Goal: Task Accomplishment & Management: Complete application form

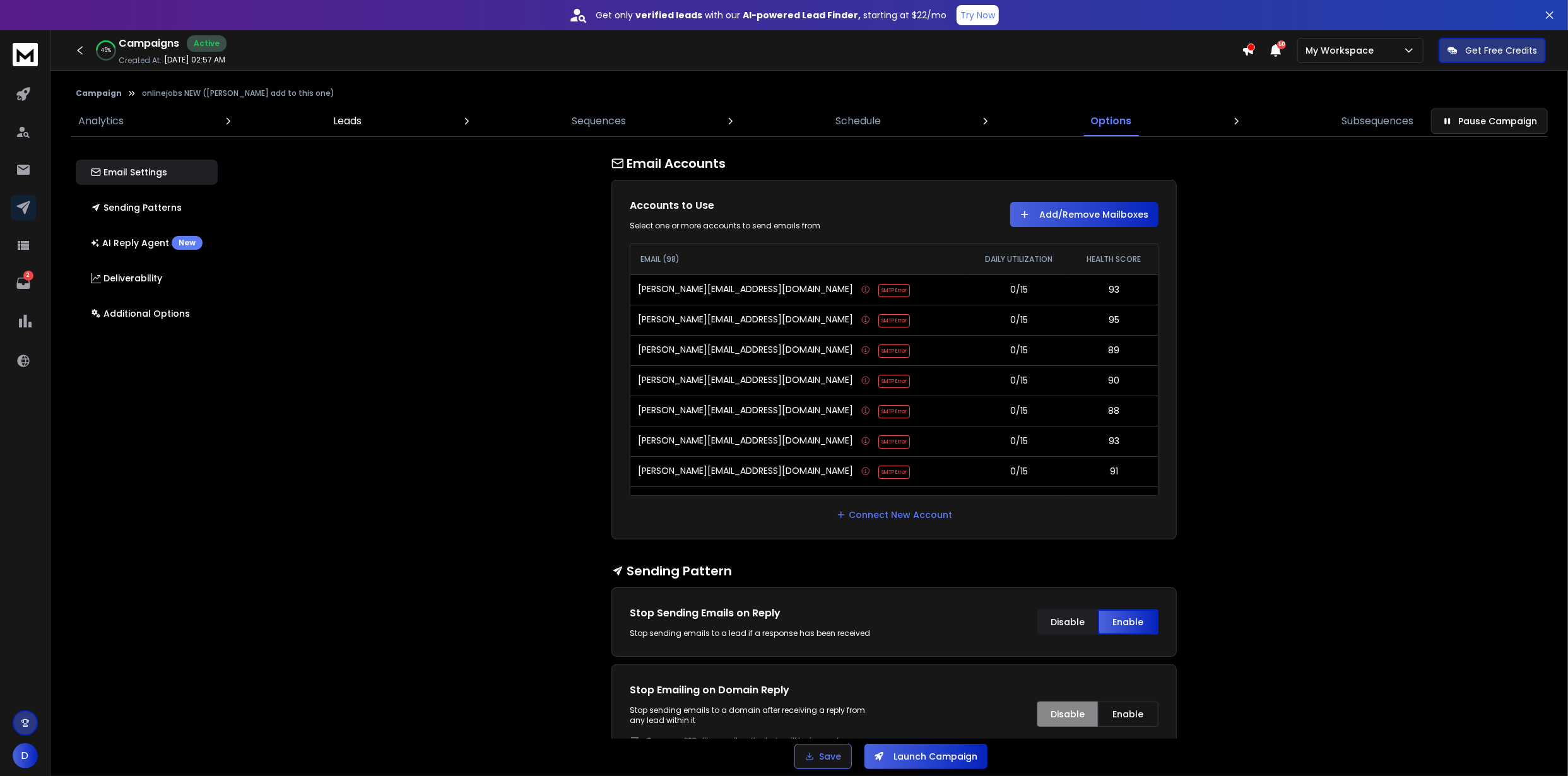
click at [358, 115] on p "Leads" at bounding box center [348, 121] width 28 height 15
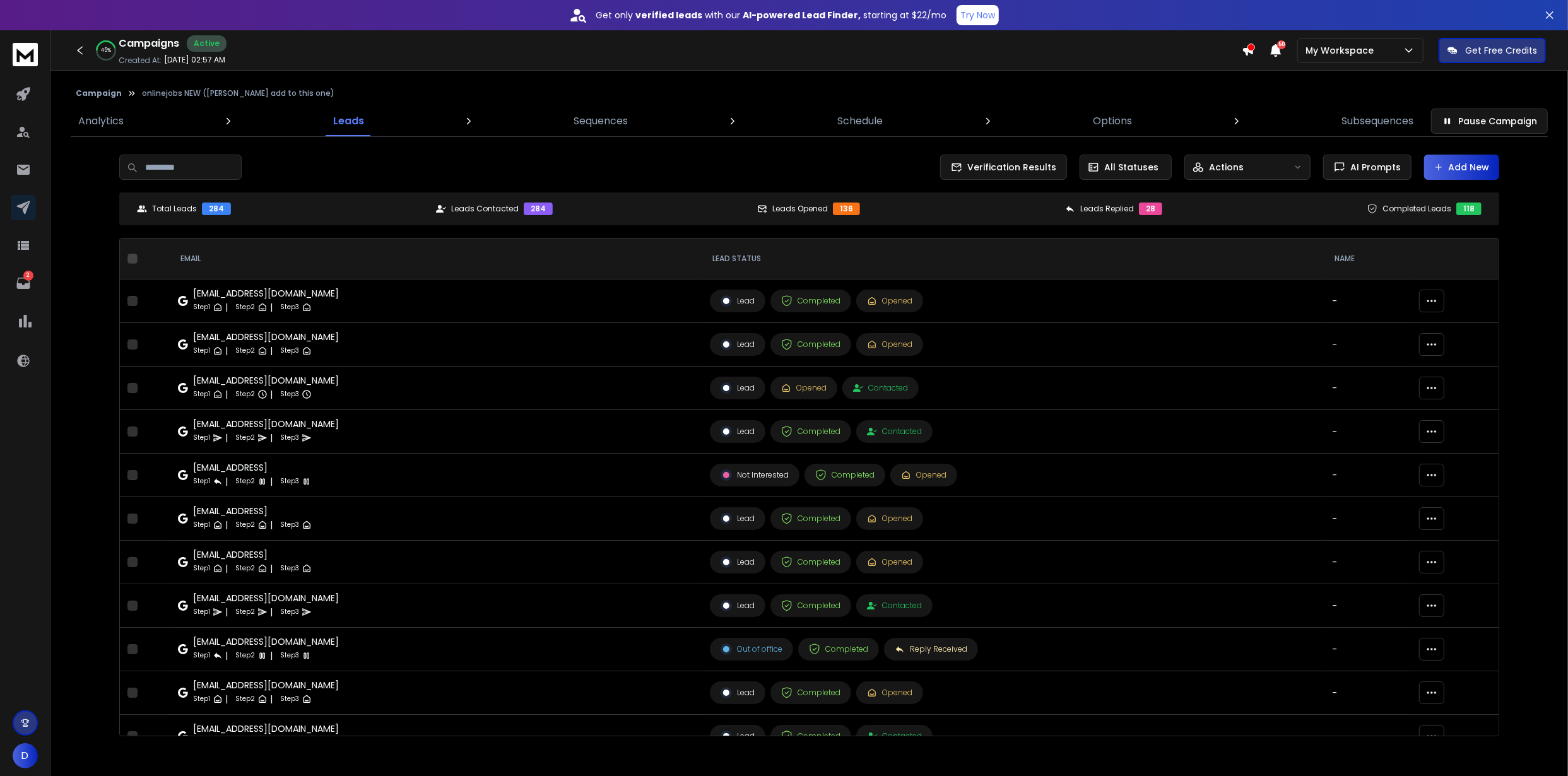
click at [1472, 156] on button "Add New" at bounding box center [1462, 166] width 75 height 25
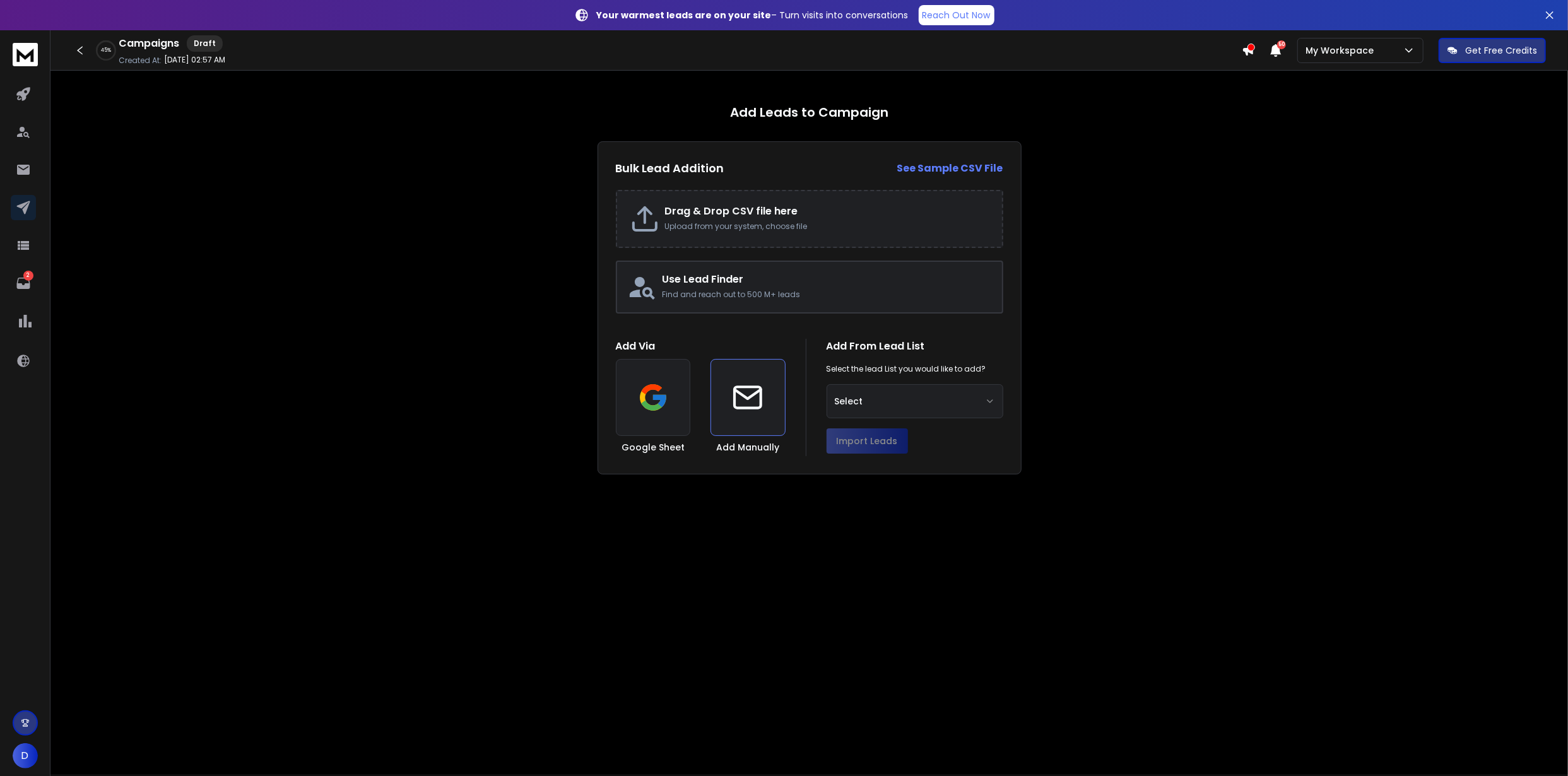
click at [750, 392] on icon at bounding box center [747, 397] width 31 height 38
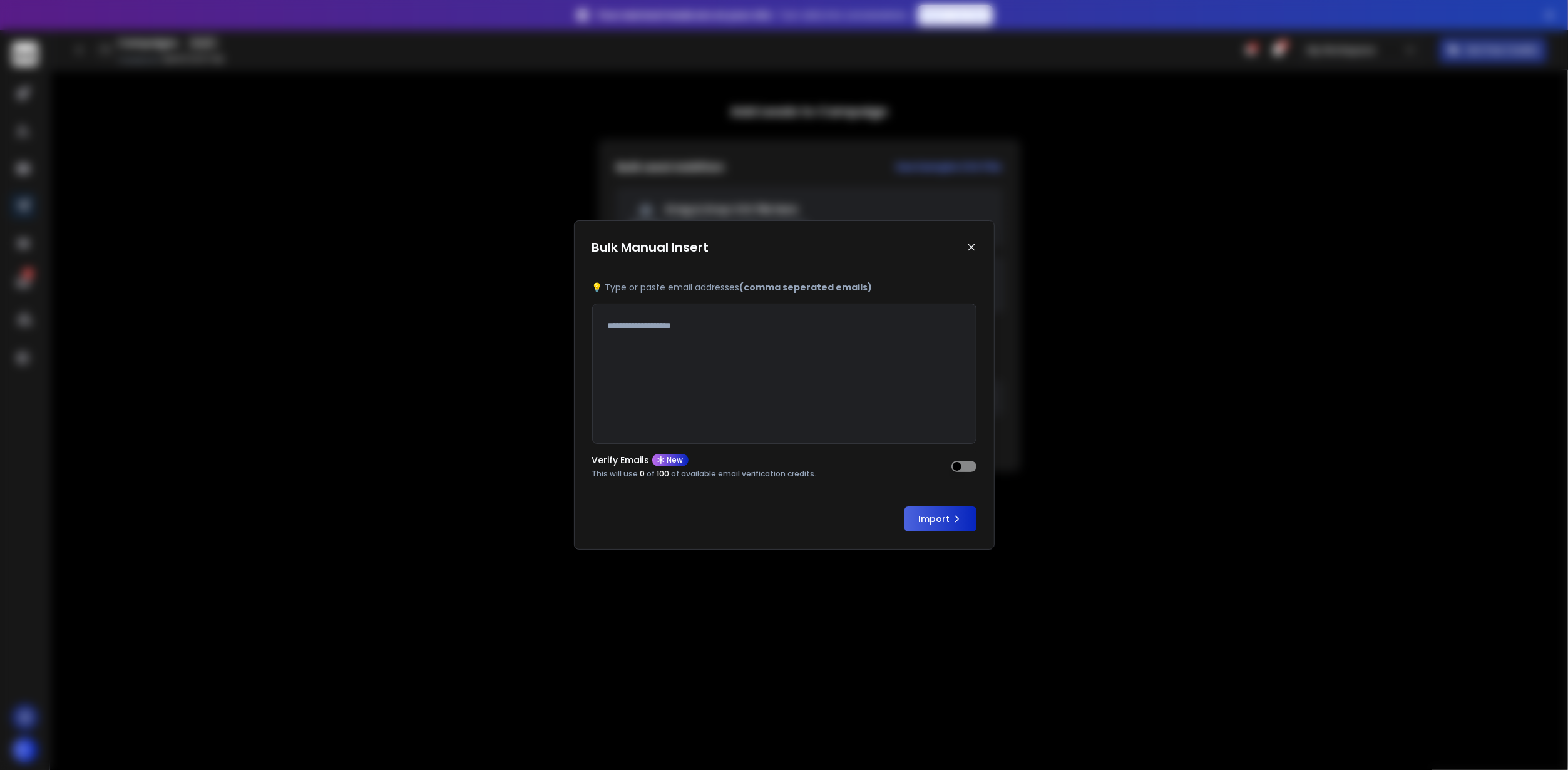
click at [782, 342] on textarea at bounding box center [784, 373] width 384 height 140
paste textarea "**********"
click at [609, 339] on textarea at bounding box center [784, 373] width 384 height 140
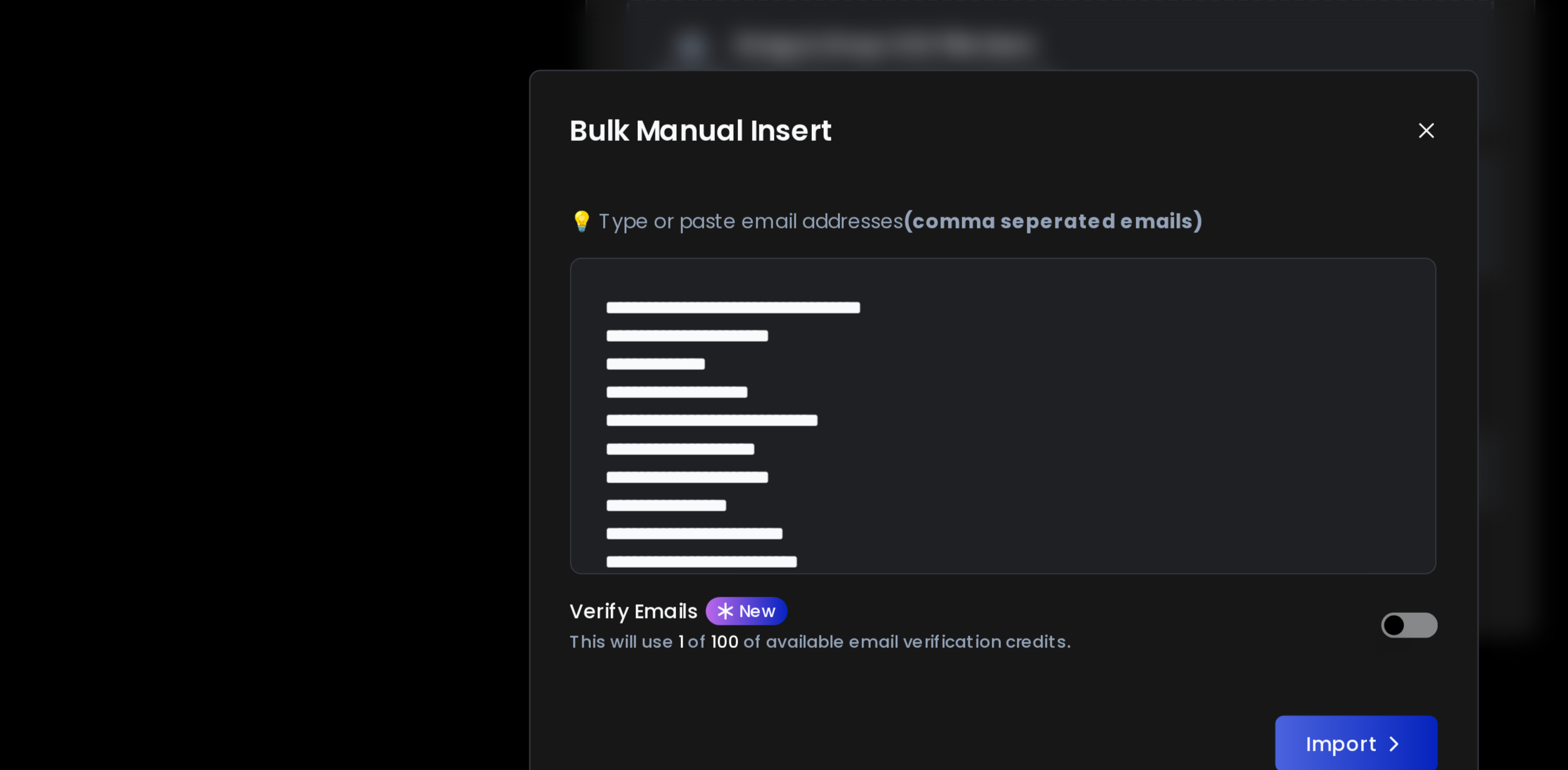
click at [607, 340] on textarea at bounding box center [784, 373] width 384 height 140
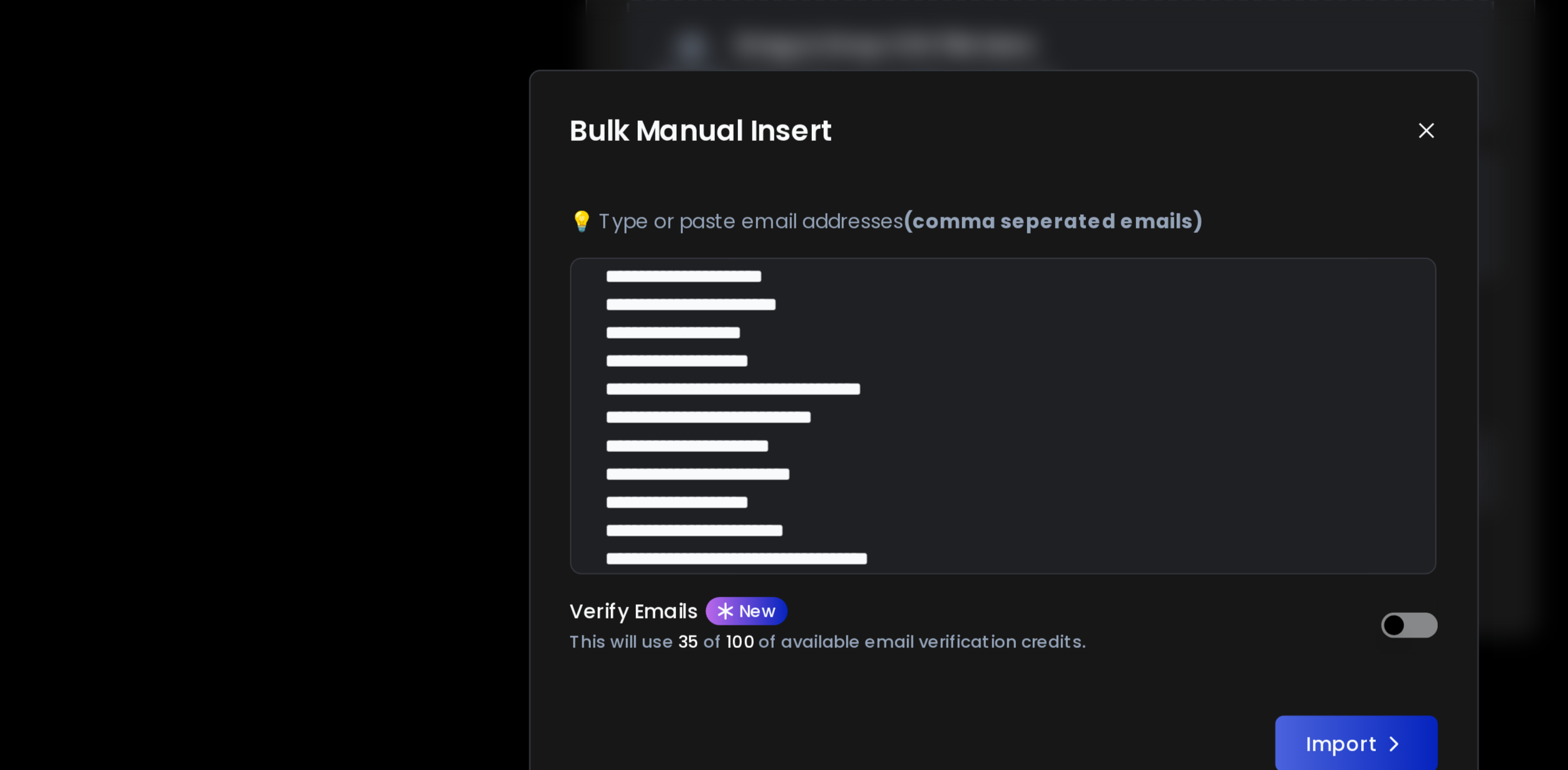
scroll to position [327, 0]
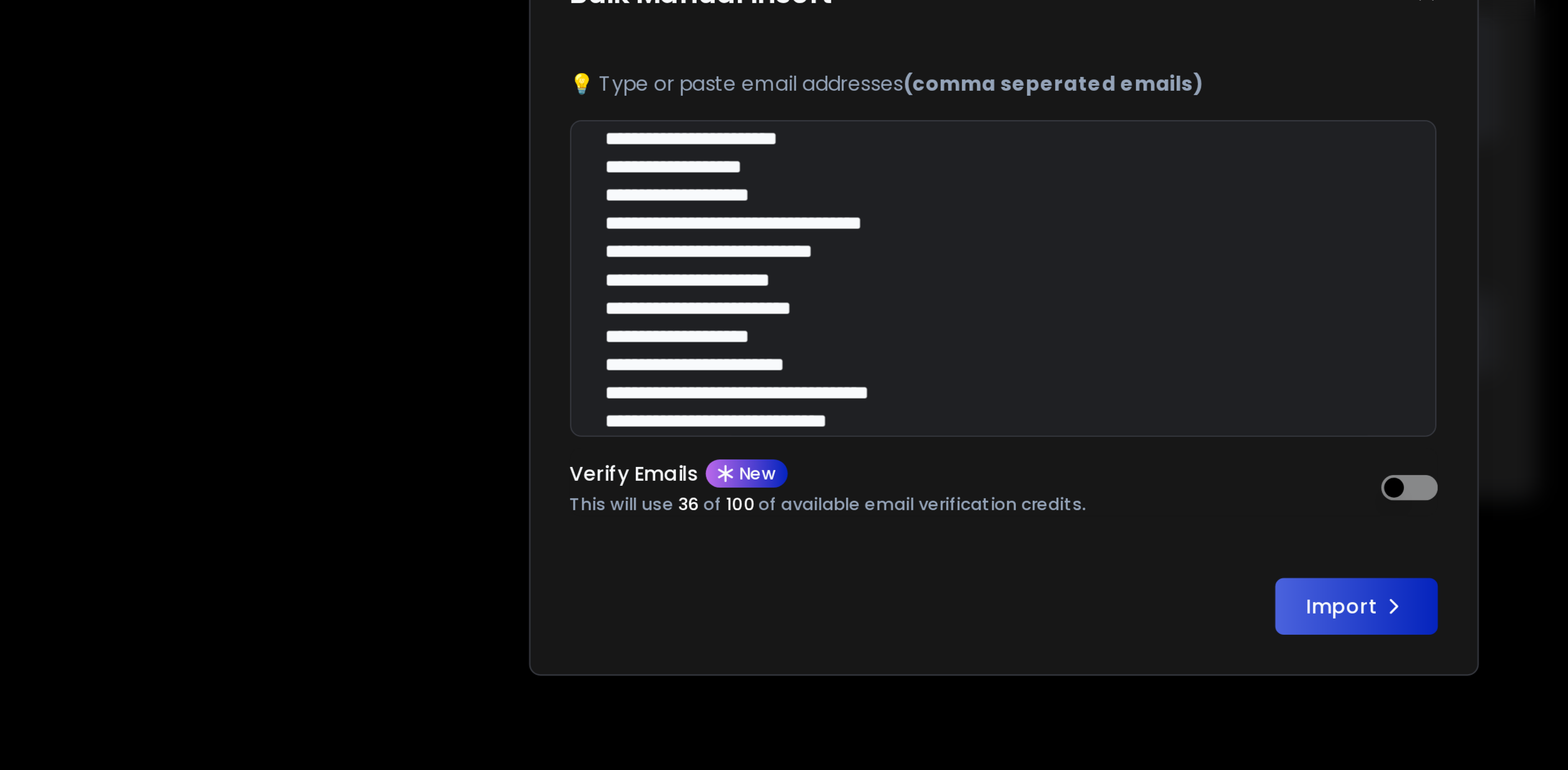
click at [667, 384] on textarea at bounding box center [784, 373] width 384 height 140
click at [611, 437] on textarea at bounding box center [784, 373] width 384 height 140
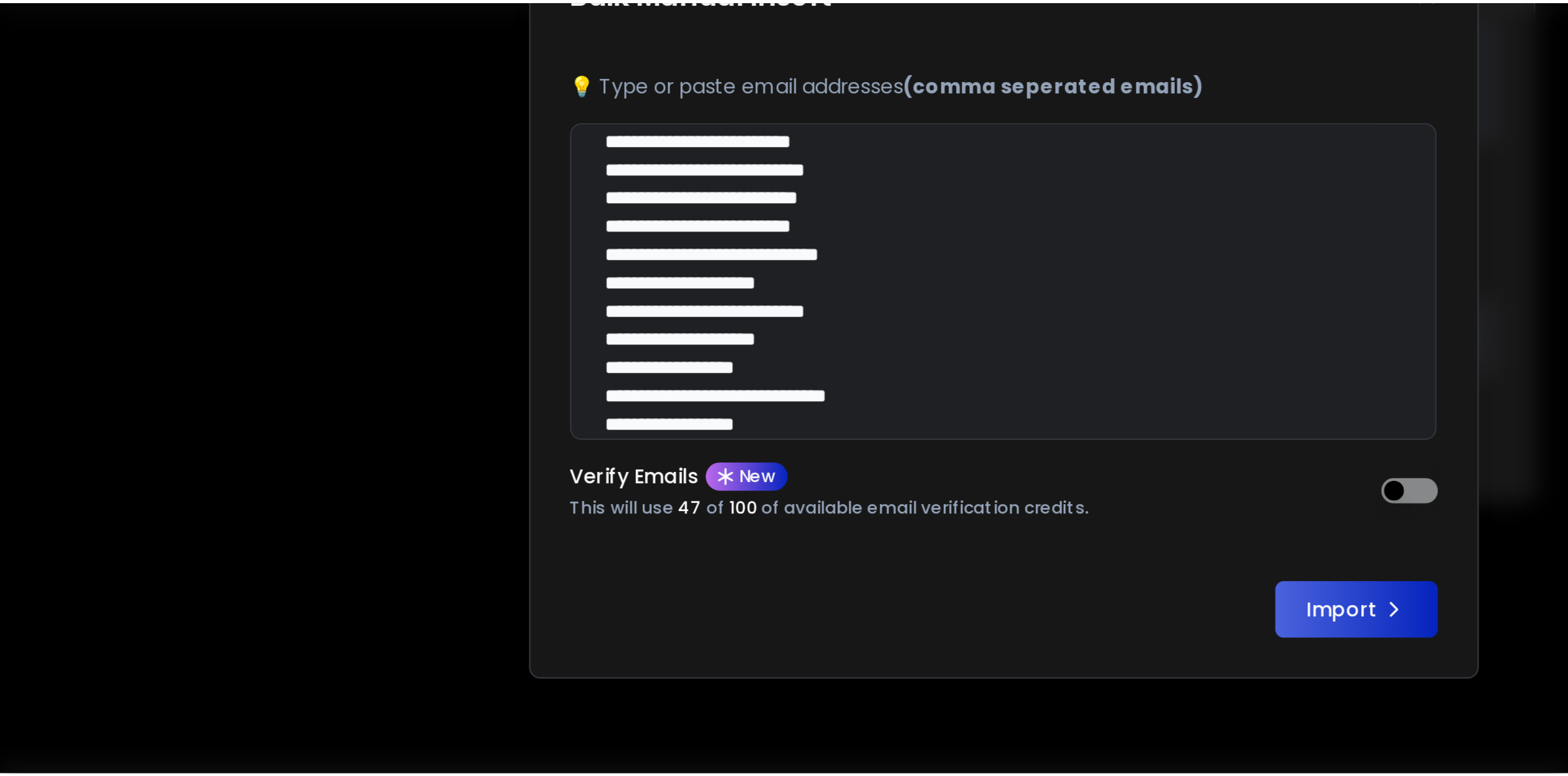
scroll to position [481, 0]
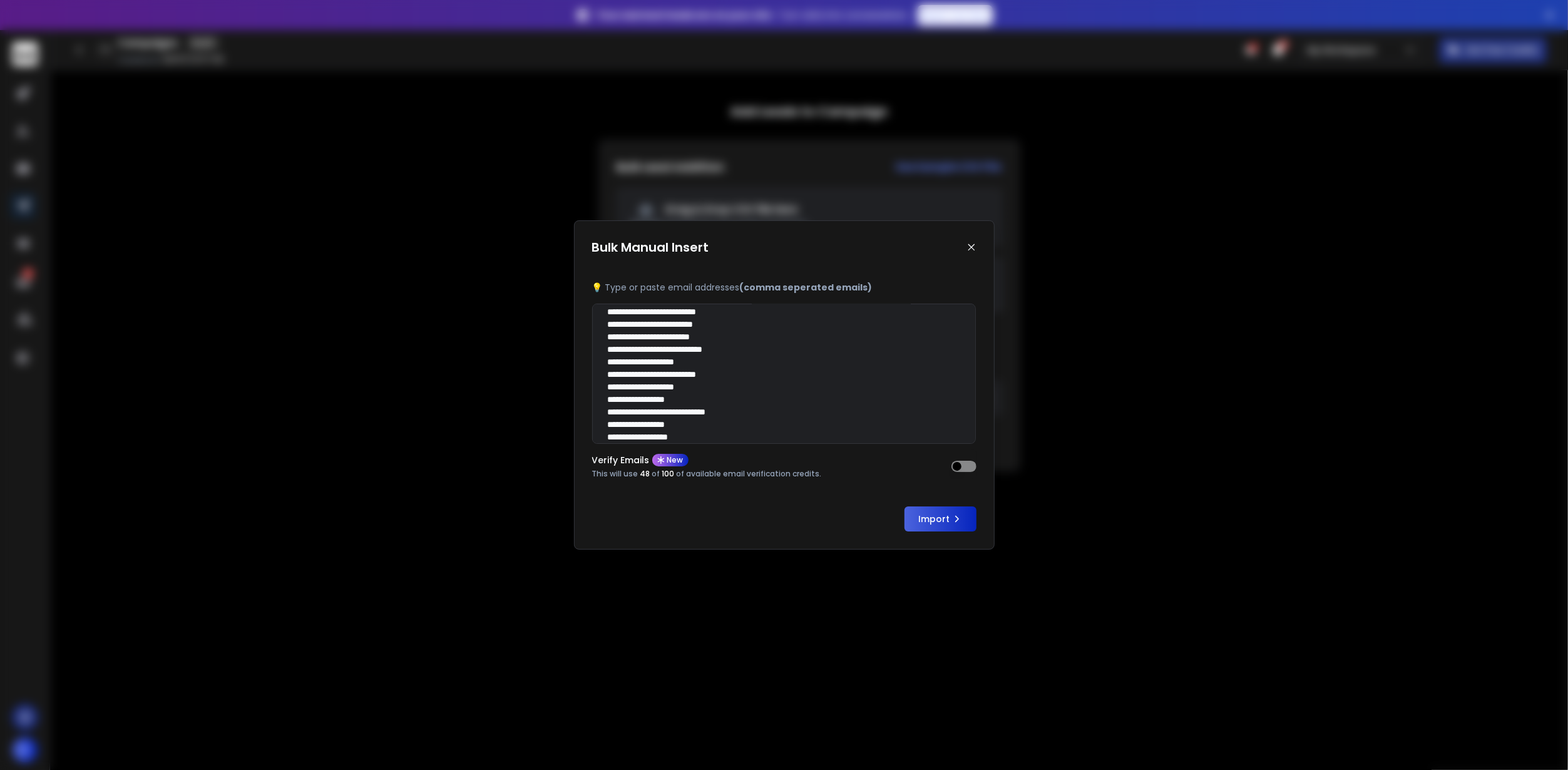
type textarea "**********"
click at [953, 515] on icon "submit" at bounding box center [957, 519] width 10 height 10
